Goal: Navigation & Orientation: Find specific page/section

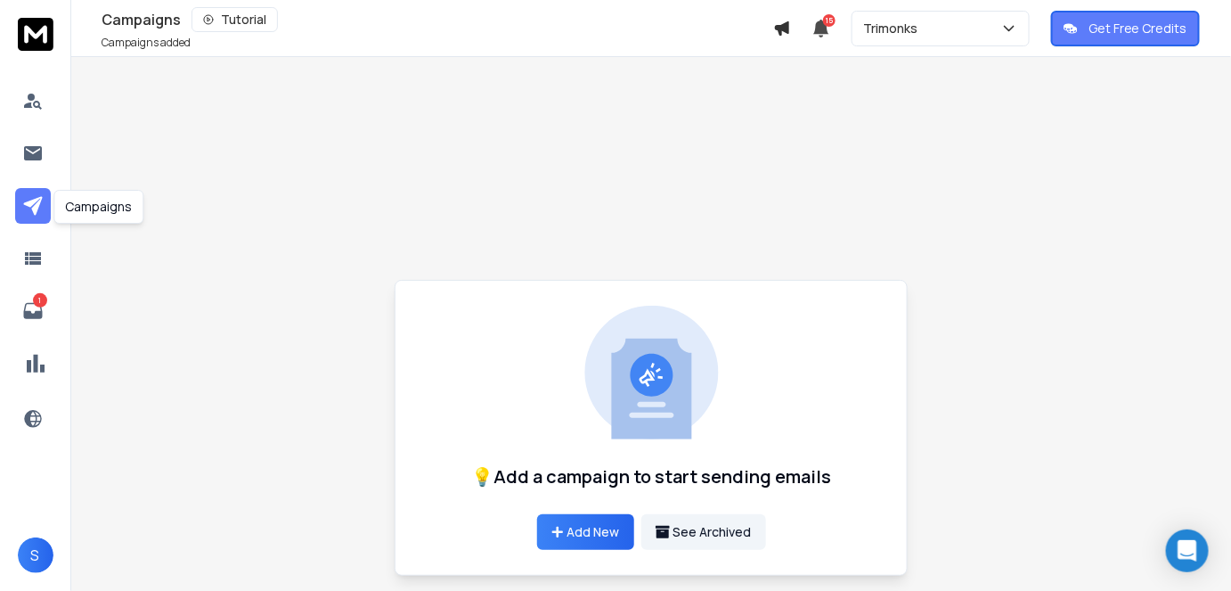
click at [33, 205] on icon at bounding box center [32, 205] width 21 height 21
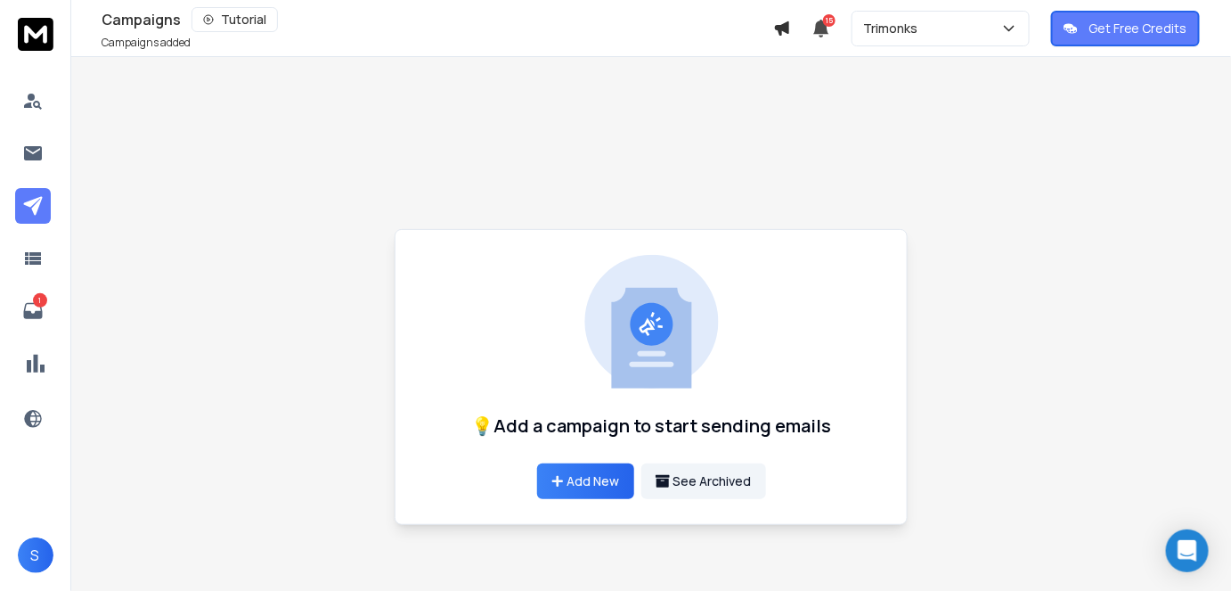
scroll to position [93, 0]
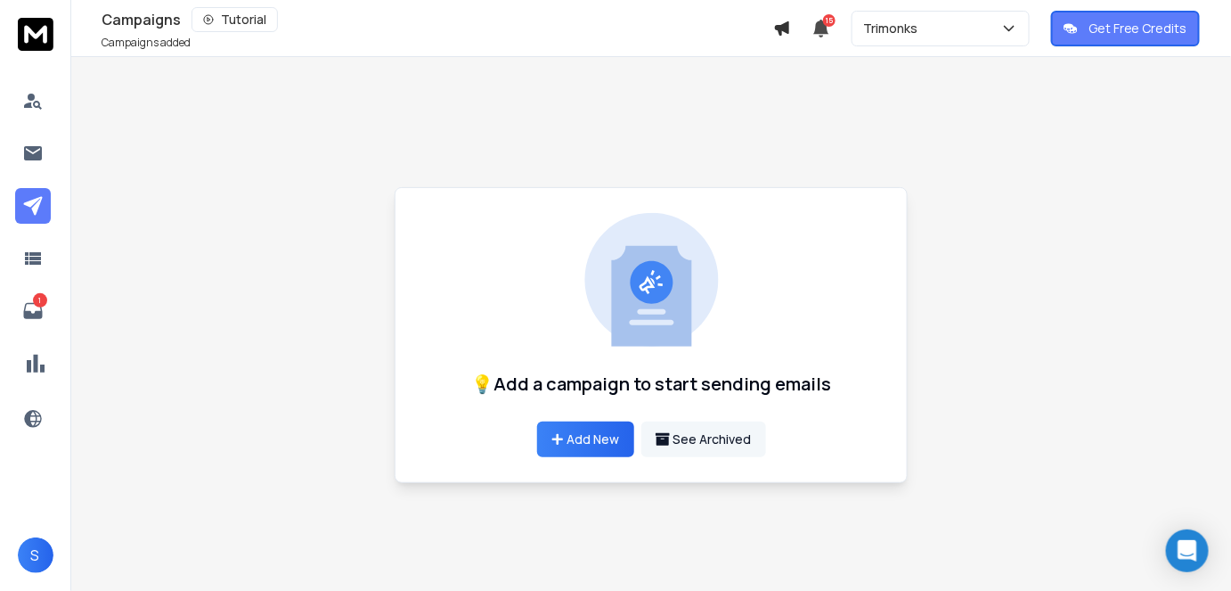
click at [722, 436] on button "See Archived" at bounding box center [703, 439] width 125 height 36
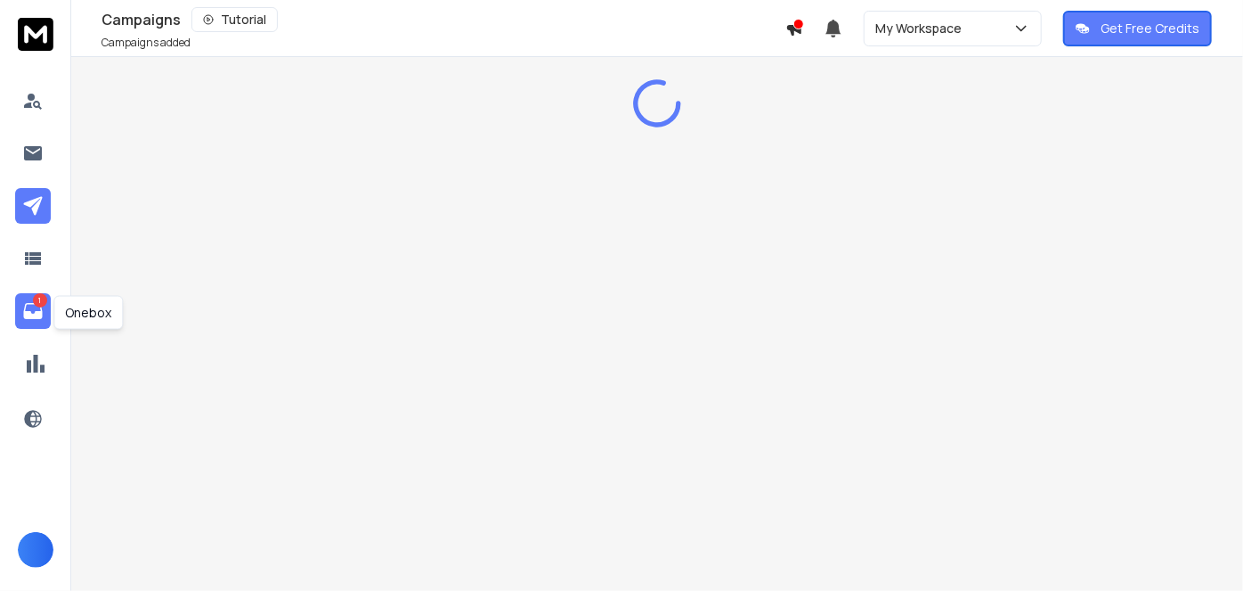
click at [41, 322] on link "1" at bounding box center [33, 311] width 36 height 36
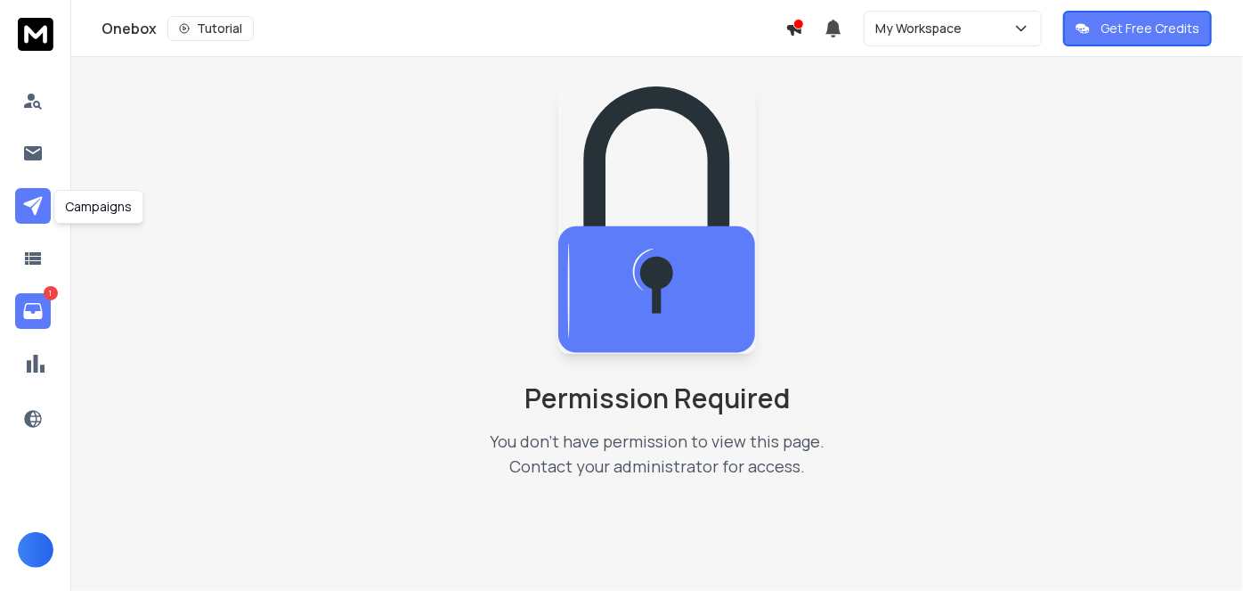
click at [30, 193] on link at bounding box center [33, 206] width 36 height 36
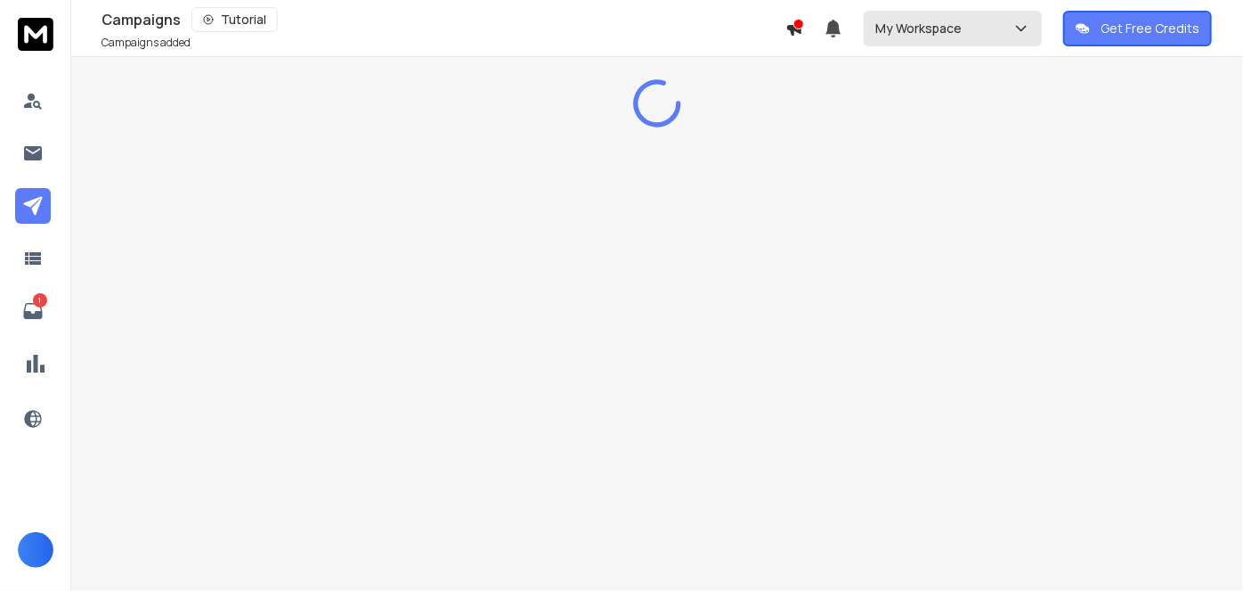
click at [989, 22] on div "My Workspace" at bounding box center [953, 29] width 155 height 18
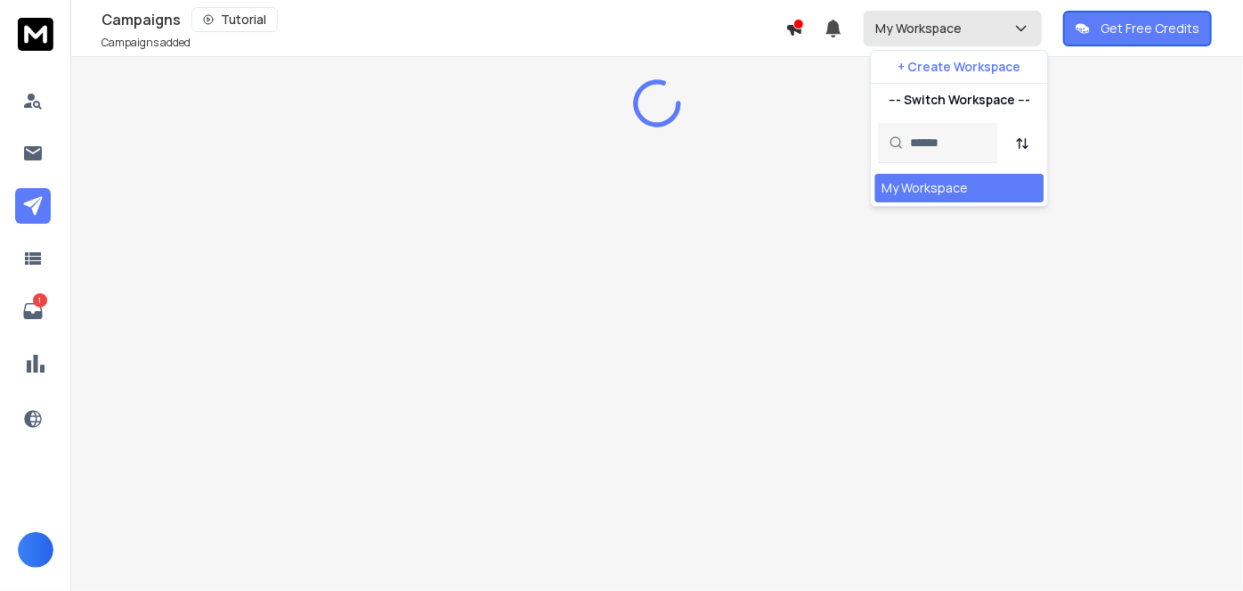
click at [990, 22] on div "My Workspace" at bounding box center [953, 29] width 155 height 18
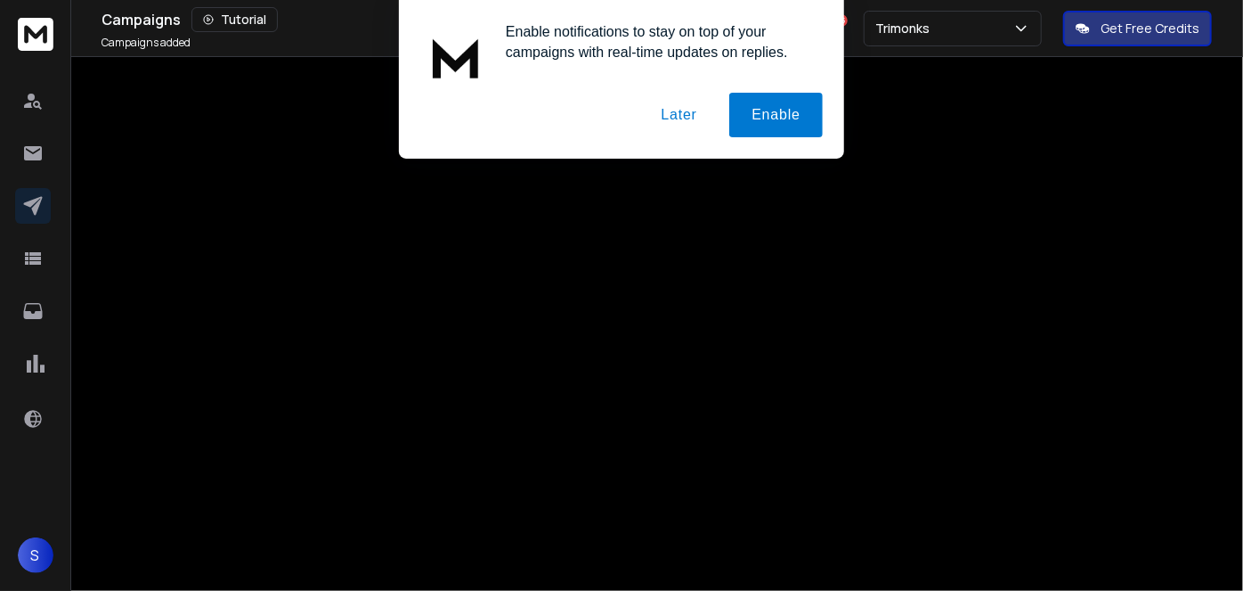
click at [672, 117] on button "Later" at bounding box center [679, 115] width 80 height 45
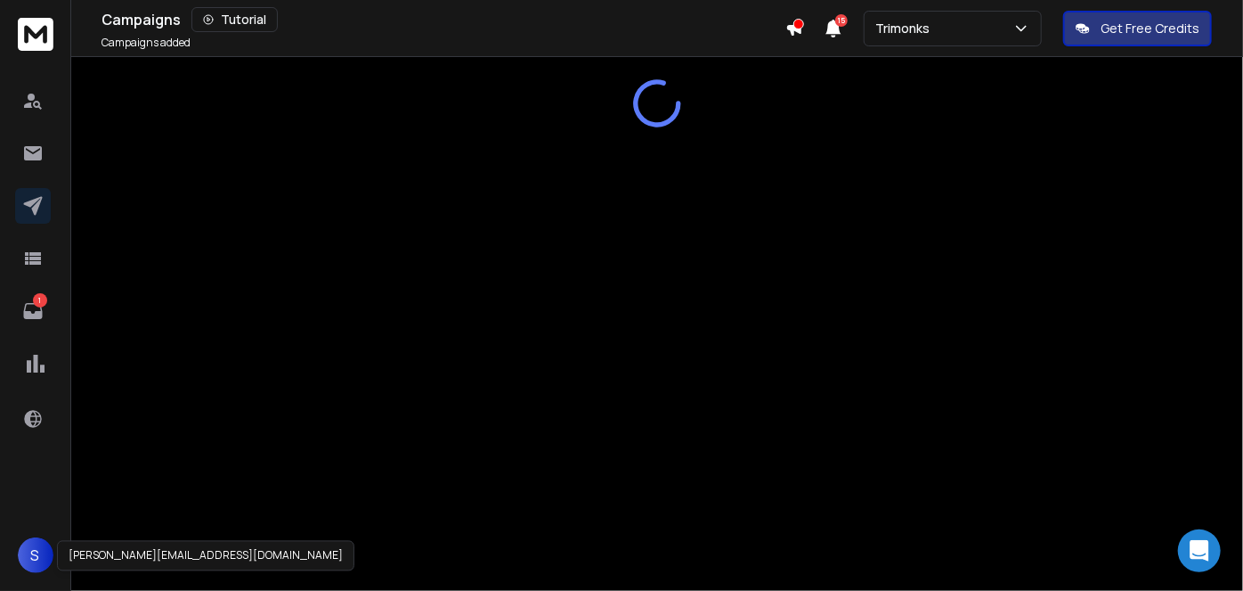
click at [38, 561] on span "S" at bounding box center [36, 555] width 36 height 36
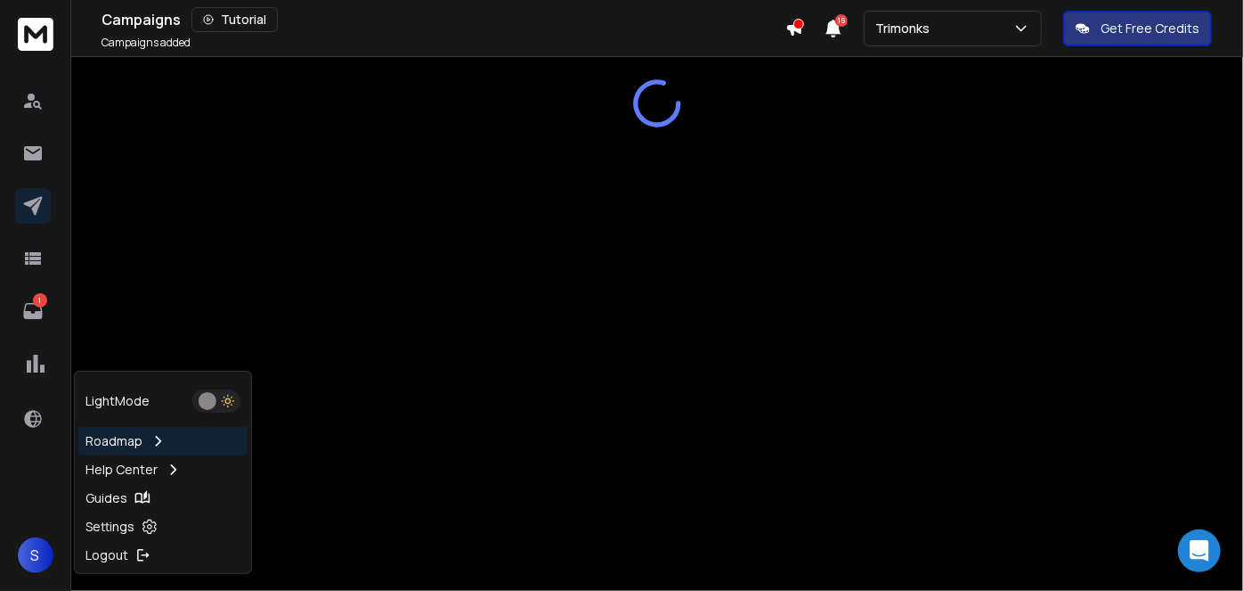
type button "on"
